Goal: Communication & Community: Answer question/provide support

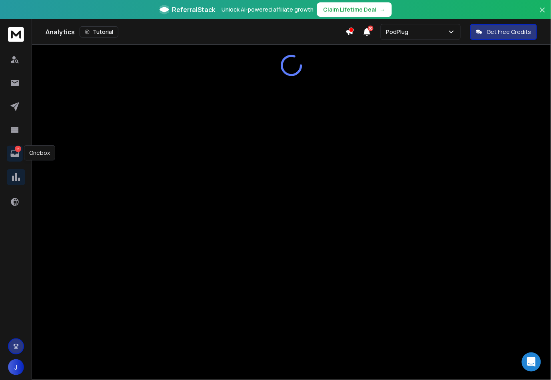
click at [18, 148] on p "16" at bounding box center [18, 149] width 6 height 6
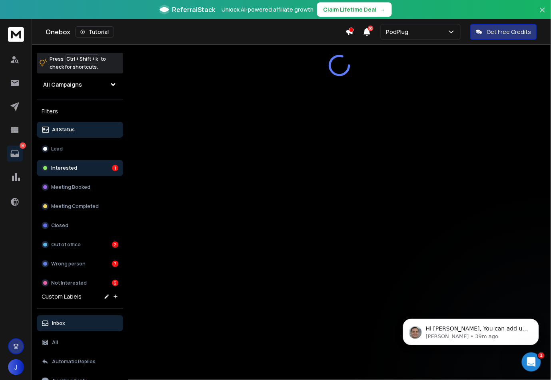
click at [85, 167] on button "Interested 1" at bounding box center [80, 168] width 86 height 16
click at [84, 168] on button "Interested 1" at bounding box center [80, 168] width 86 height 16
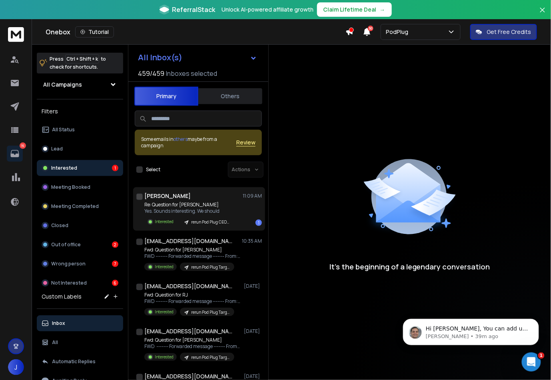
click at [237, 210] on div "Re: Question for [PERSON_NAME]. Sounds interesting. We should Interested rerun …" at bounding box center [202, 214] width 117 height 24
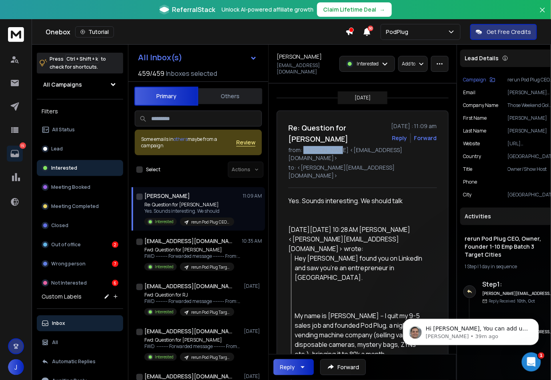
drag, startPoint x: 336, startPoint y: 142, endPoint x: 304, endPoint y: 142, distance: 32.0
click at [304, 146] on p "from: [PERSON_NAME] <[EMAIL_ADDRESS][DOMAIN_NAME]>" at bounding box center [362, 154] width 149 height 16
copy p "[PERSON_NAME]"
drag, startPoint x: 339, startPoint y: 366, endPoint x: 335, endPoint y: 358, distance: 9.1
click at [339, 366] on button "Forward" at bounding box center [343, 368] width 46 height 16
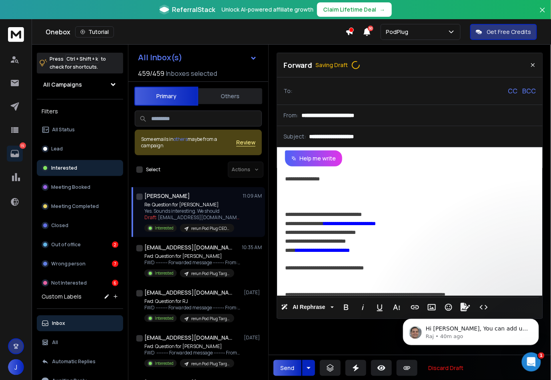
click at [318, 91] on input at bounding box center [323, 91] width 56 height 14
paste input "**********"
type input "**********"
click at [415, 96] on input at bounding box center [443, 91] width 56 height 14
paste input "**********"
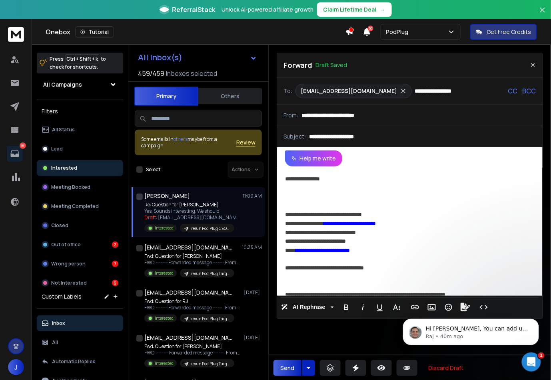
type input "**********"
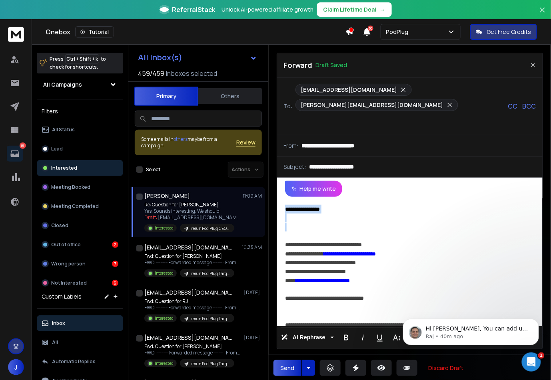
drag, startPoint x: 296, startPoint y: 210, endPoint x: 280, endPoint y: 185, distance: 30.0
click at [280, 197] on div "**********" at bounding box center [409, 261] width 265 height 129
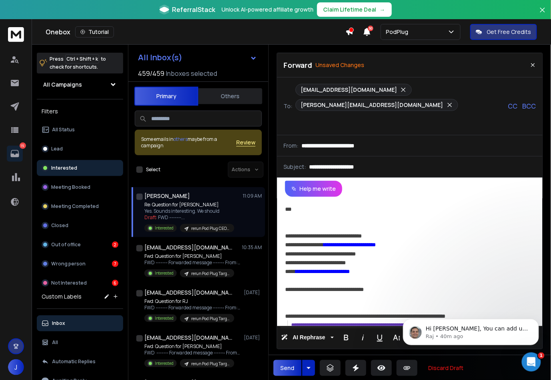
click at [294, 214] on div at bounding box center [409, 218] width 249 height 9
click at [280, 369] on button "Send" at bounding box center [287, 368] width 28 height 16
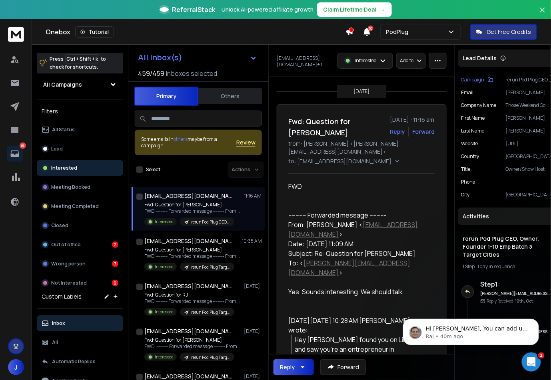
click at [534, 93] on p "[PERSON_NAME][EMAIL_ADDRESS][DOMAIN_NAME]" at bounding box center [527, 92] width 45 height 6
click at [379, 201] on div at bounding box center [358, 206] width 140 height 10
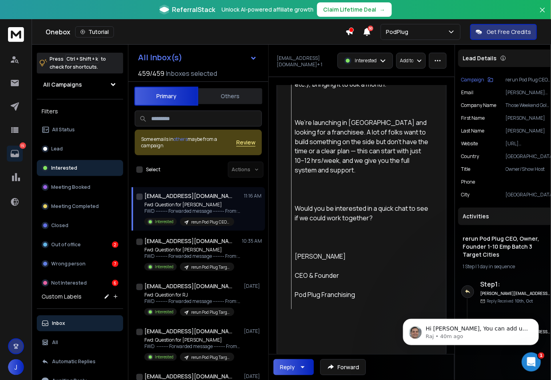
scroll to position [363, 0]
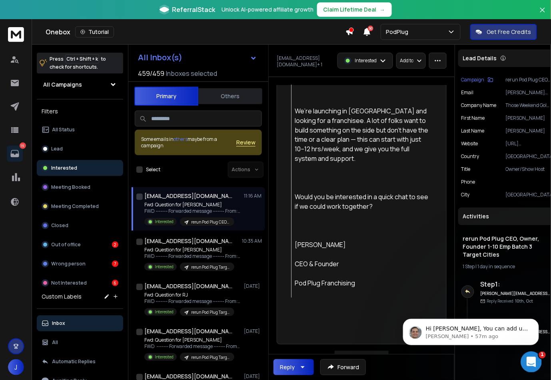
click at [529, 359] on icon "Open Intercom Messenger" at bounding box center [530, 361] width 6 height 6
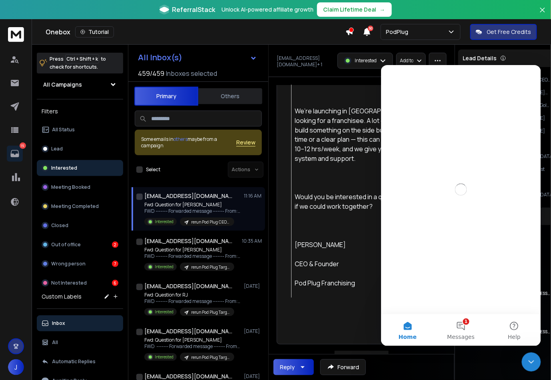
scroll to position [0, 0]
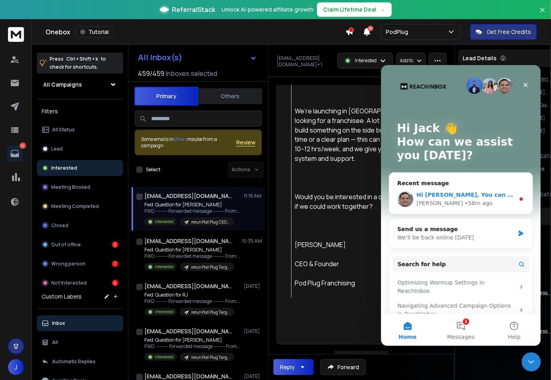
click at [471, 200] on div "[PERSON_NAME] • 58m ago" at bounding box center [465, 203] width 98 height 8
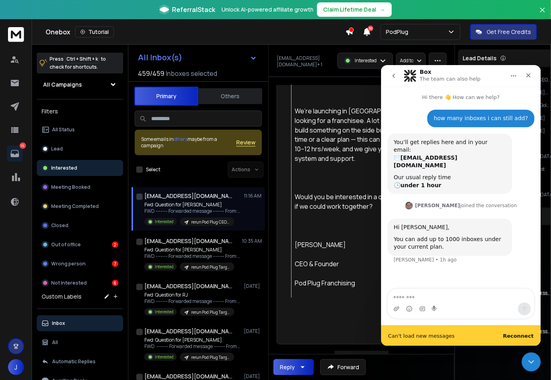
scroll to position [1, 0]
